Goal: Task Accomplishment & Management: Manage account settings

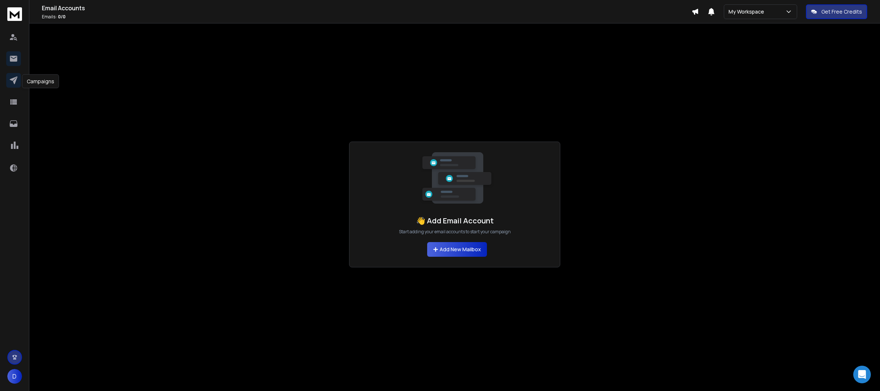
click at [9, 85] on icon at bounding box center [13, 80] width 9 height 9
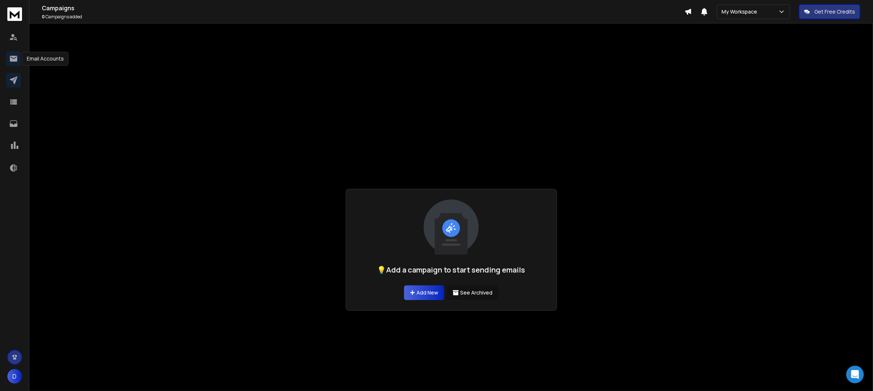
click at [11, 56] on icon at bounding box center [13, 59] width 7 height 6
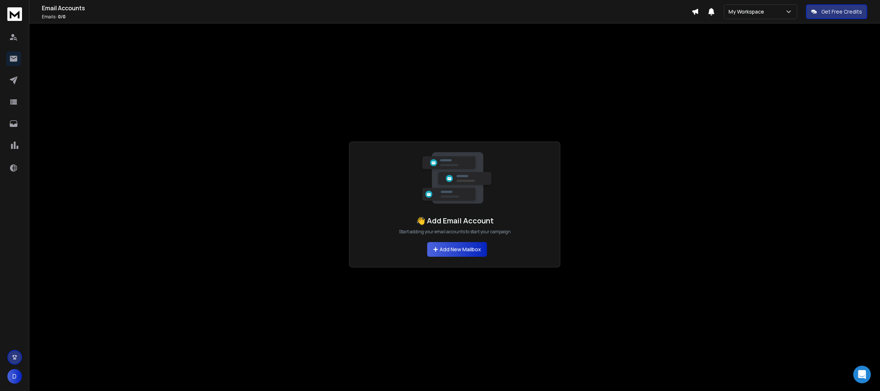
click at [473, 247] on button "Add New Mailbox" at bounding box center [457, 249] width 60 height 15
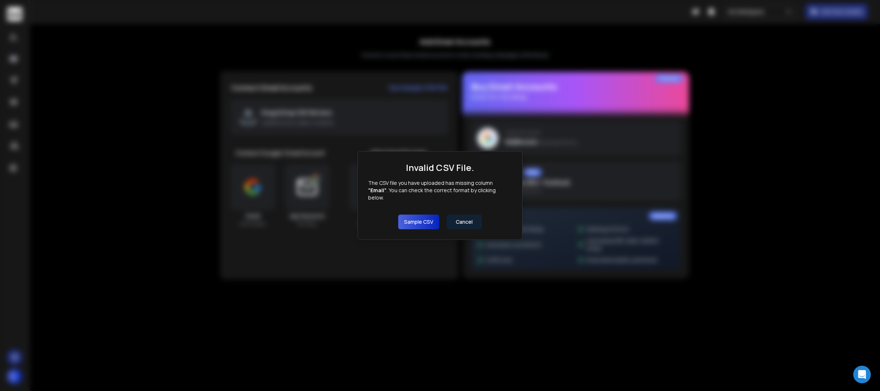
click at [467, 218] on button "Cancel" at bounding box center [464, 222] width 35 height 15
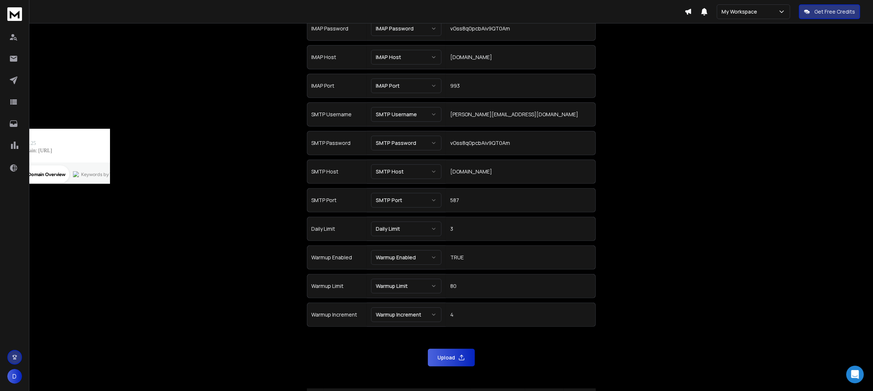
scroll to position [406, 0]
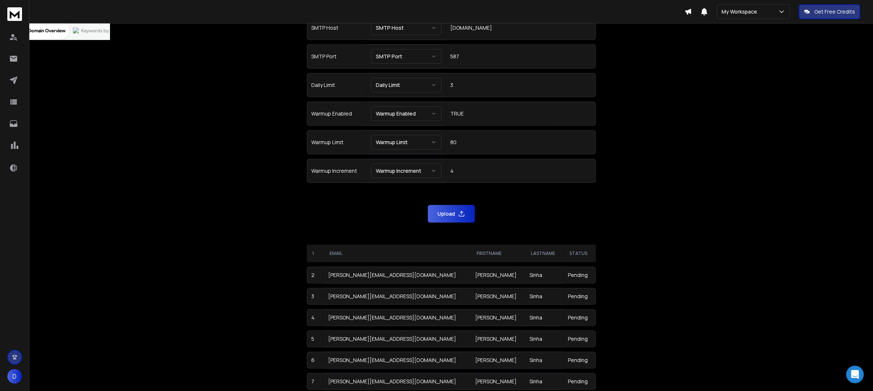
click at [455, 212] on button "Upload" at bounding box center [451, 214] width 47 height 18
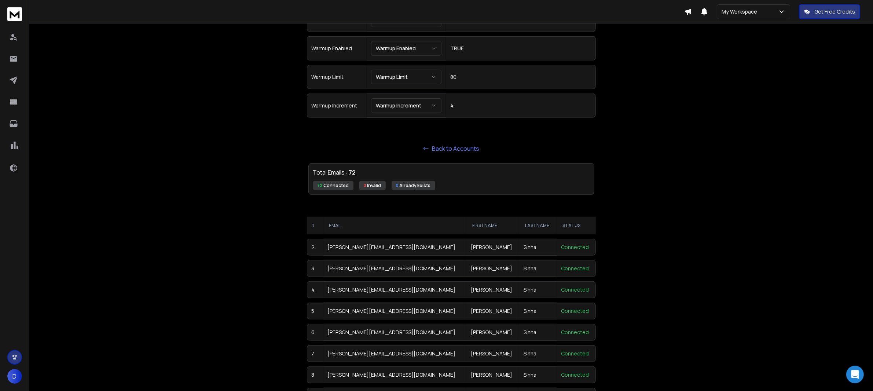
scroll to position [0, 0]
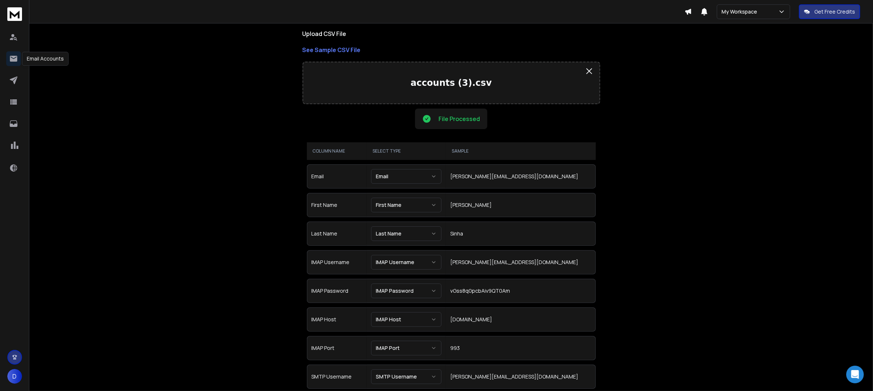
click at [10, 60] on icon at bounding box center [13, 58] width 9 height 9
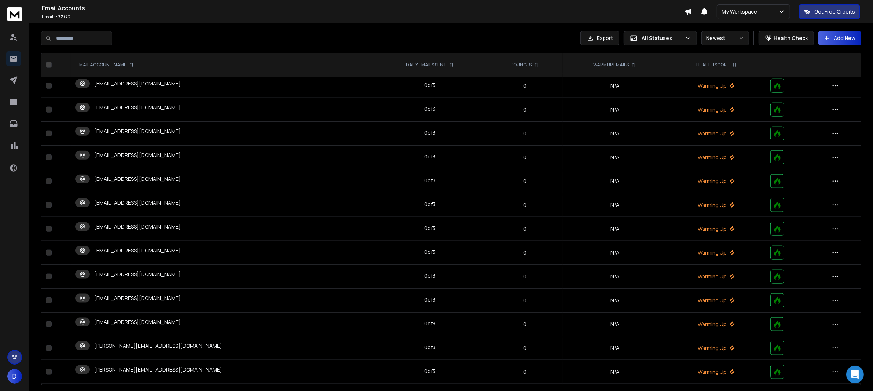
scroll to position [1420, 0]
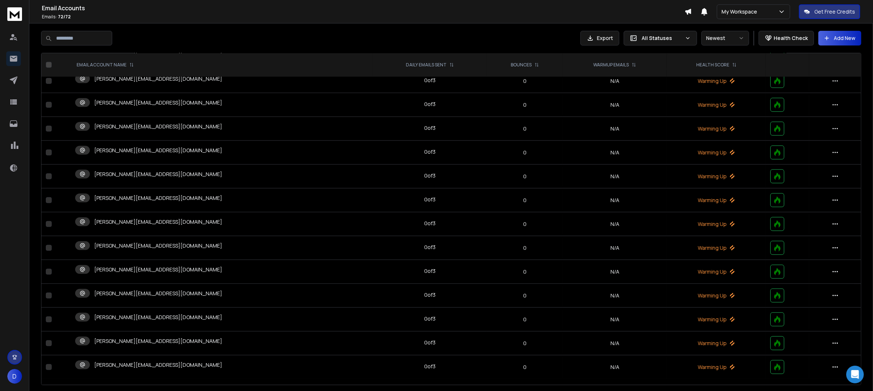
click at [774, 129] on icon at bounding box center [777, 128] width 6 height 7
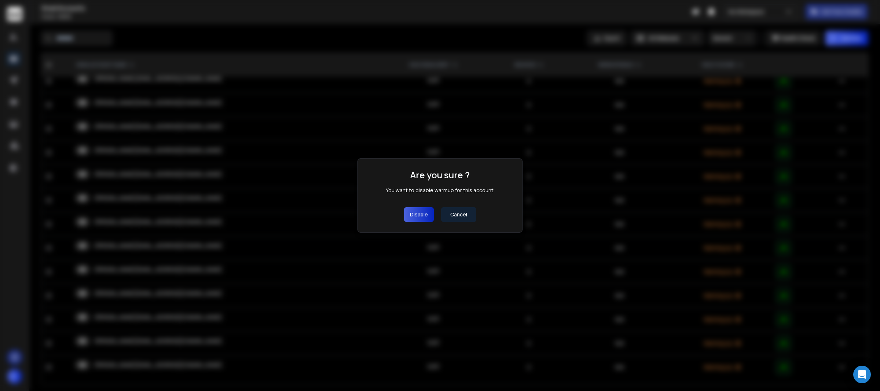
click at [462, 213] on button "Cancel" at bounding box center [458, 214] width 35 height 15
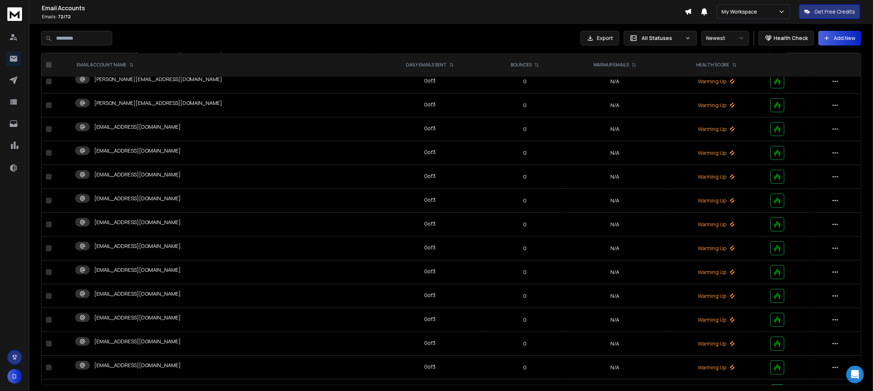
scroll to position [0, 0]
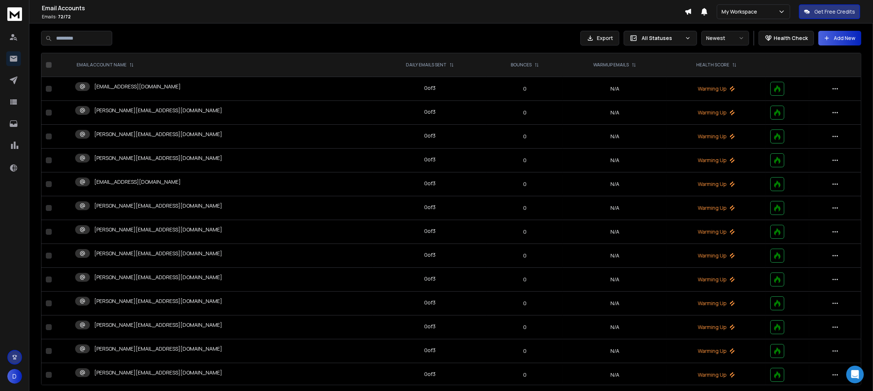
click at [51, 89] on button "button" at bounding box center [49, 89] width 6 height 6
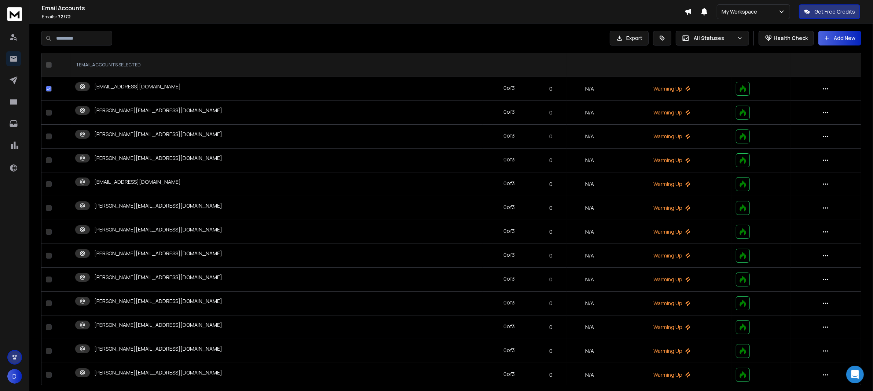
click at [50, 89] on button "button" at bounding box center [49, 89] width 6 height 6
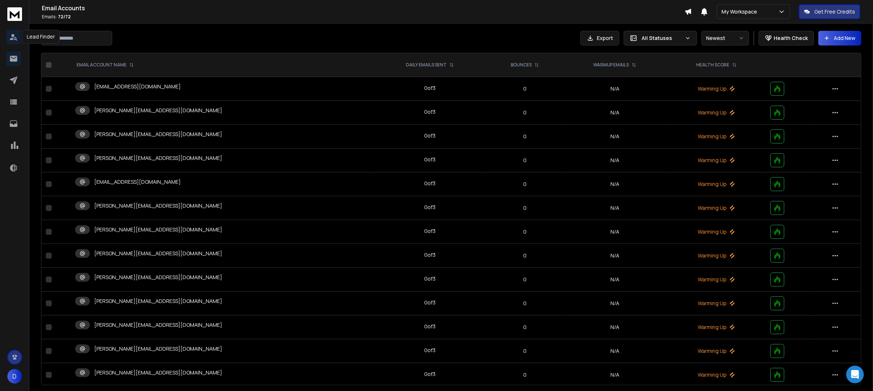
click at [15, 41] on link at bounding box center [13, 37] width 15 height 15
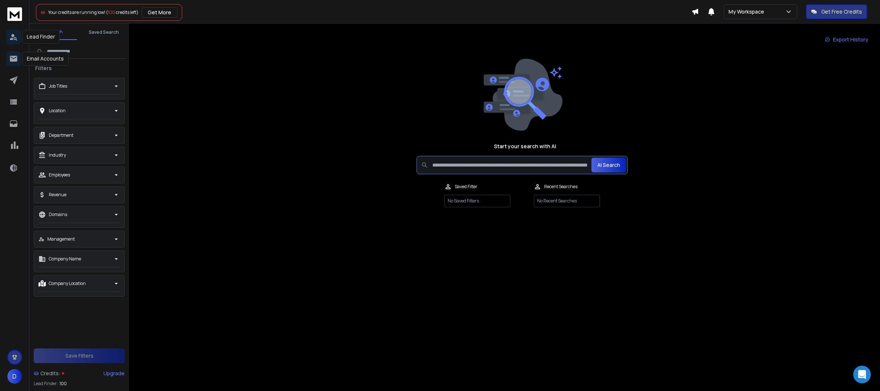
click at [11, 60] on icon at bounding box center [13, 59] width 7 height 6
